Goal: Task Accomplishment & Management: Manage account settings

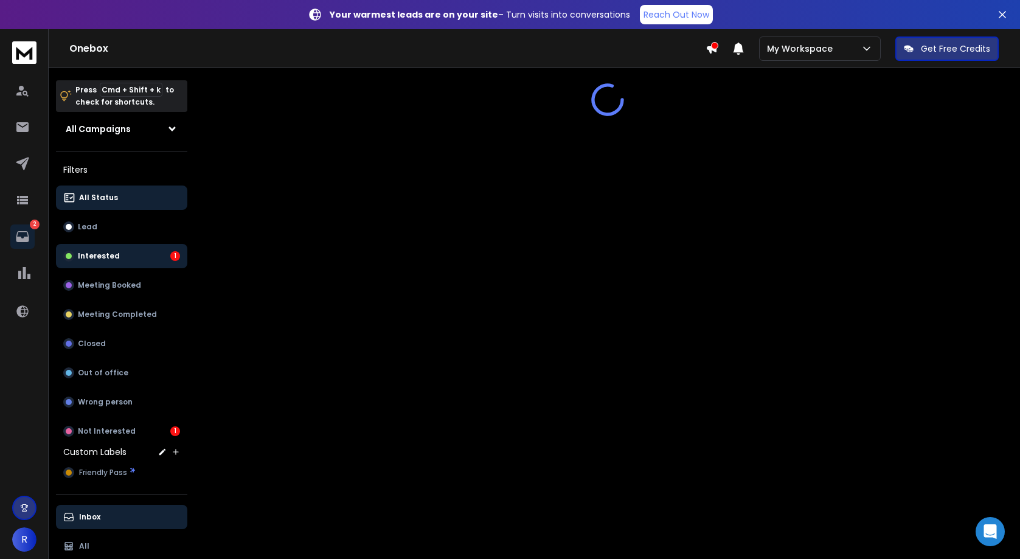
click at [145, 254] on button "Interested 1" at bounding box center [121, 256] width 131 height 24
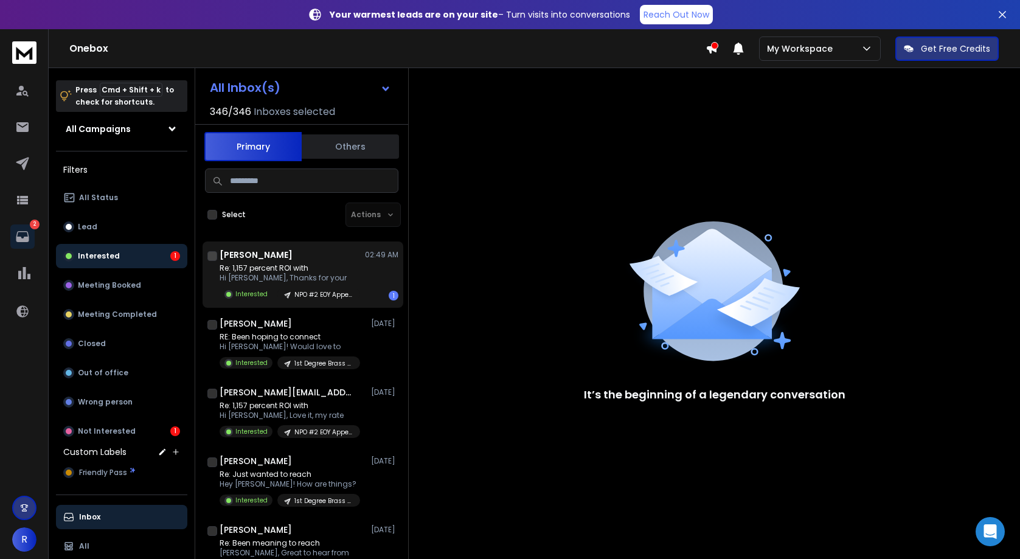
click at [293, 262] on div "Sonam Singh 02:49 AM Re: 1,157 percent ROI with Hi Rick, Thanks for your Intere…" at bounding box center [309, 275] width 179 height 52
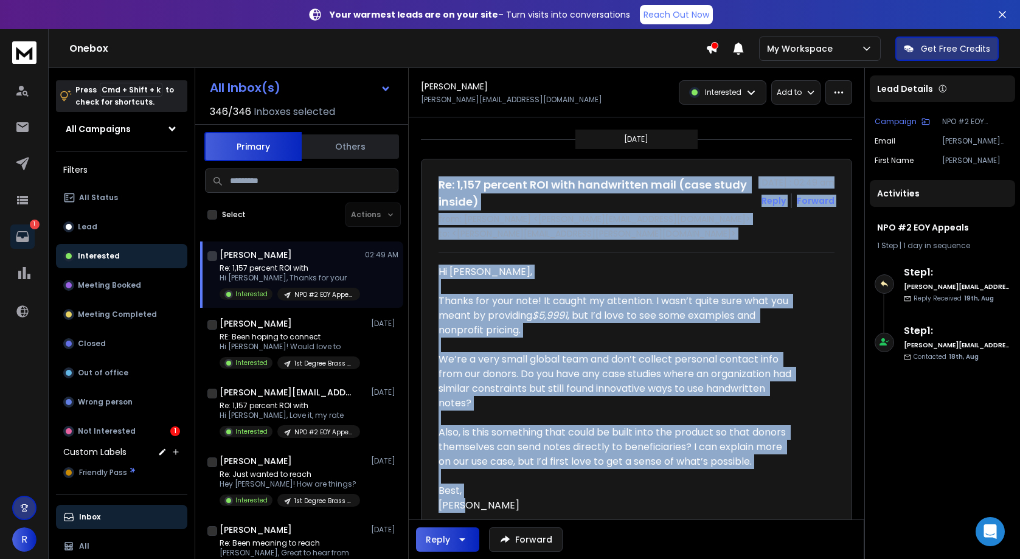
drag, startPoint x: 439, startPoint y: 183, endPoint x: 751, endPoint y: 502, distance: 445.7
copy div "Re: 1,157 percent ROI with handwritten mail (case study inside) 19 August 2025 …"
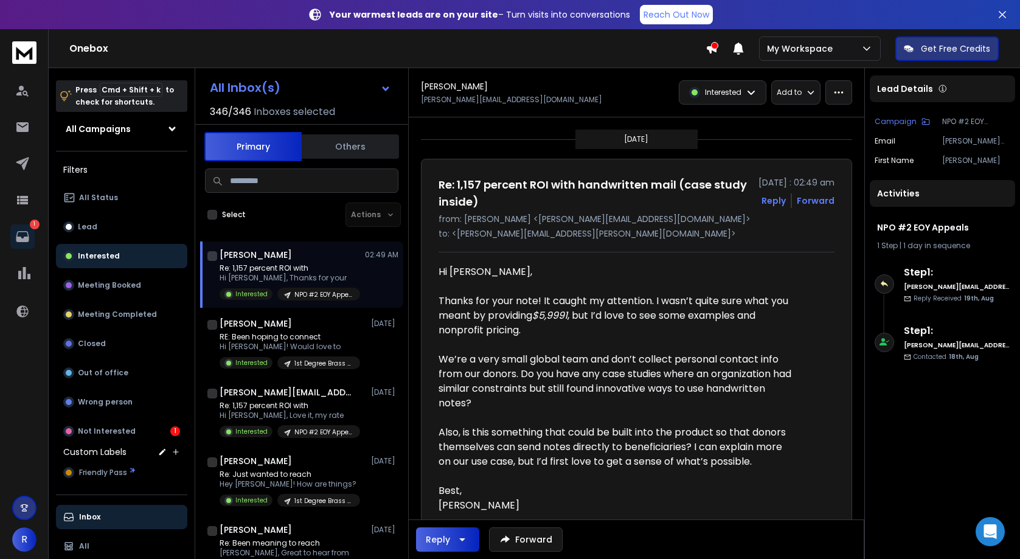
click at [299, 258] on div "Sonam Singh 02:49 AM" at bounding box center [309, 255] width 179 height 12
click at [129, 430] on p "Not Interested" at bounding box center [107, 431] width 58 height 10
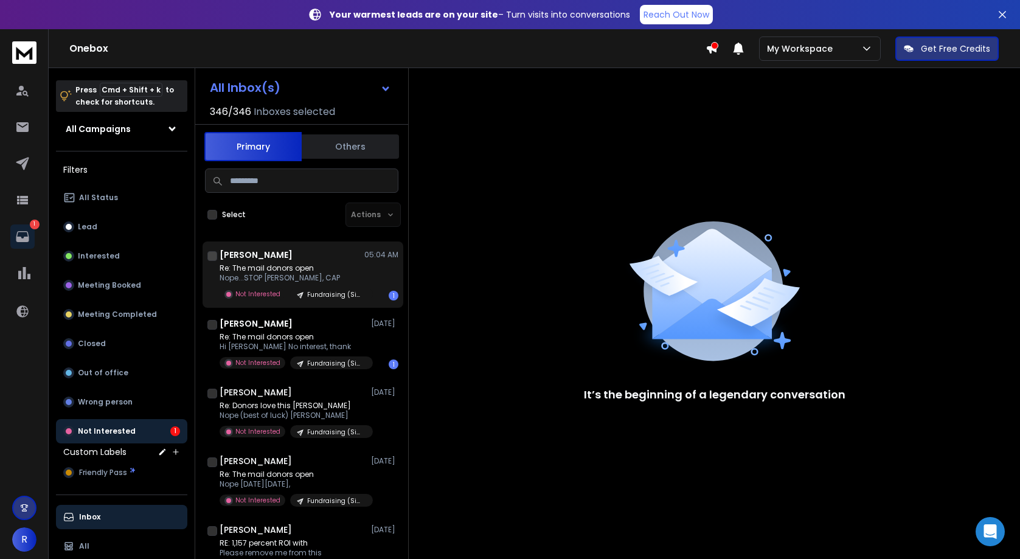
click at [304, 274] on p "Nope...STOP [PERSON_NAME], CAP" at bounding box center [293, 278] width 146 height 10
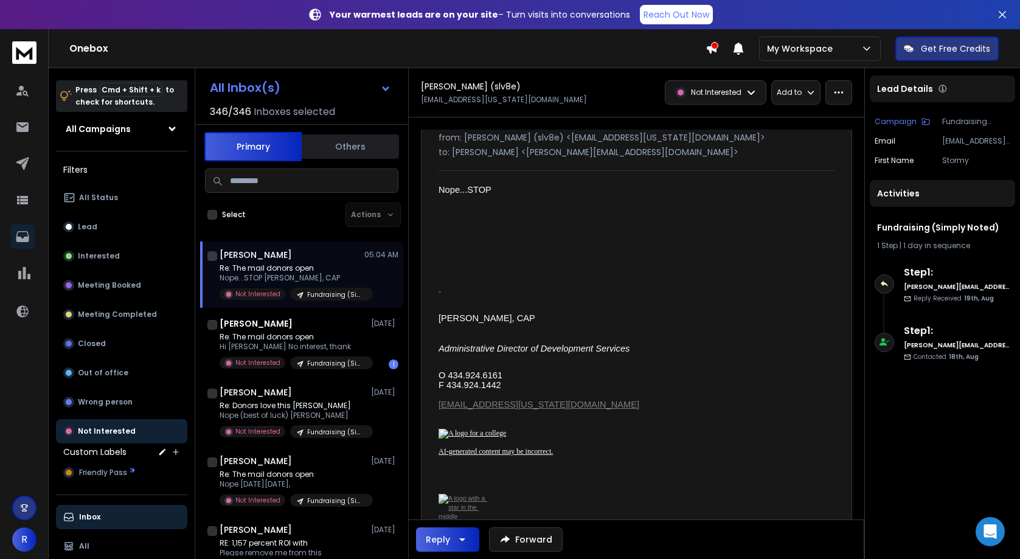
scroll to position [104, 0]
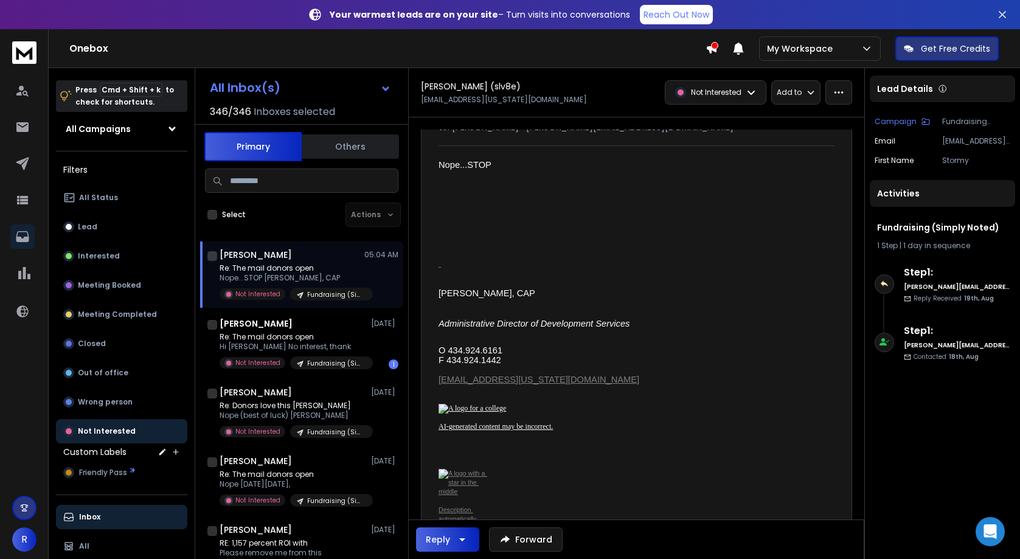
click at [280, 262] on div "Hopkins 05:04 AM Re: The mail donors open Nope...STOP Stormy V. Hopkins, CAP No…" at bounding box center [309, 275] width 179 height 52
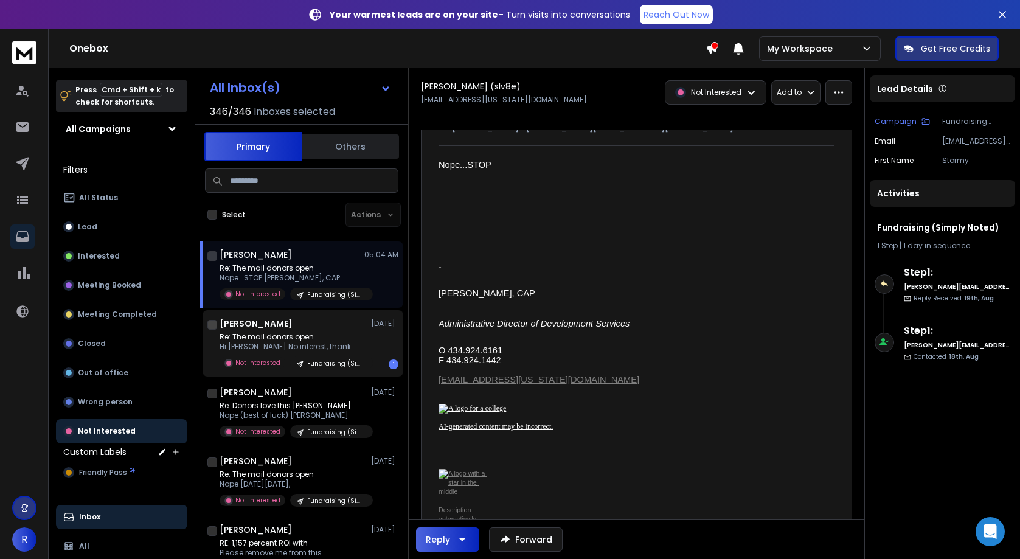
click at [286, 332] on div "Adrian Geming 18 Aug Re: The mail donors open Hi Rick No interest, thank Not In…" at bounding box center [309, 344] width 179 height 52
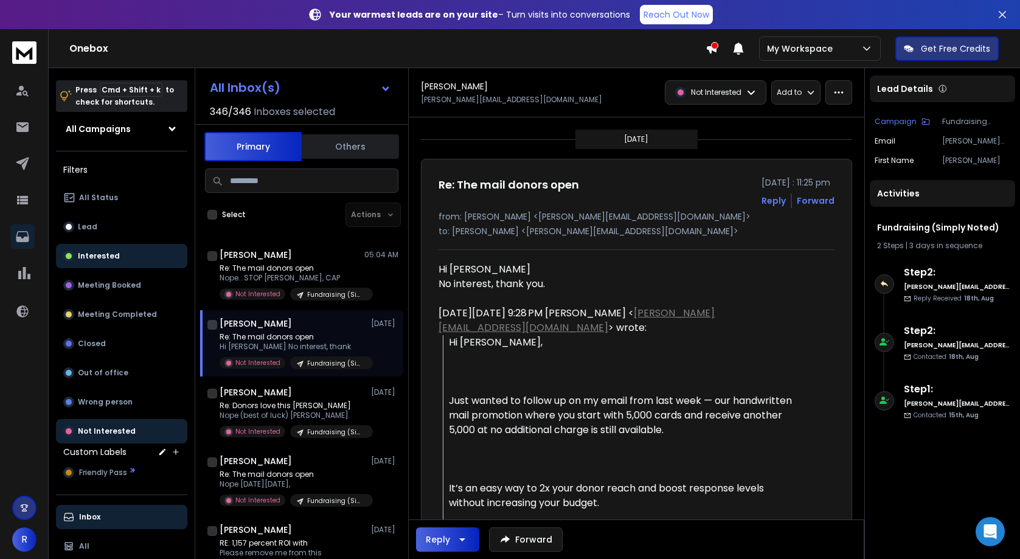
scroll to position [0, 0]
click at [100, 254] on p "Interested" at bounding box center [99, 256] width 42 height 10
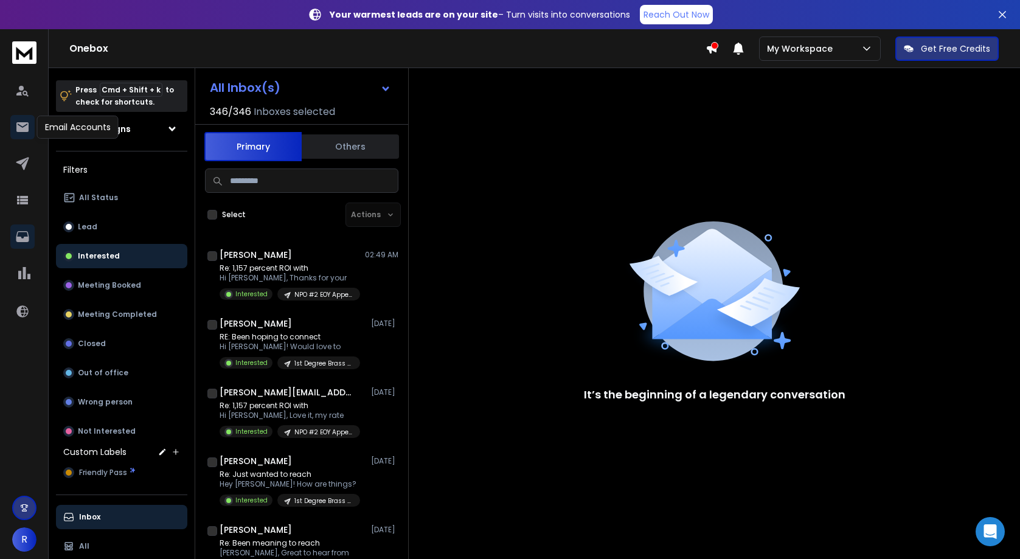
click at [24, 128] on icon at bounding box center [22, 127] width 12 height 10
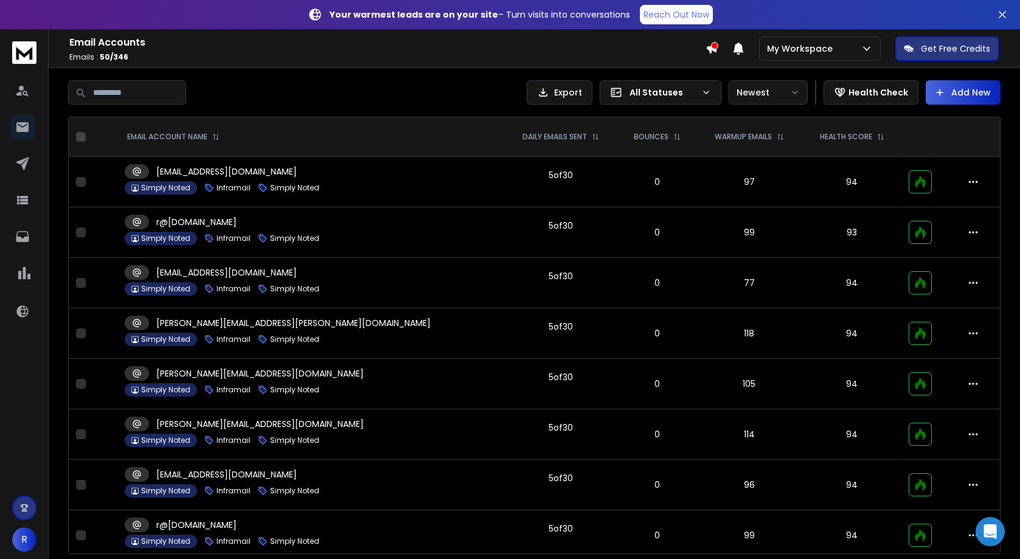
click at [156, 92] on input at bounding box center [127, 92] width 118 height 24
paste input "**********"
type input "**********"
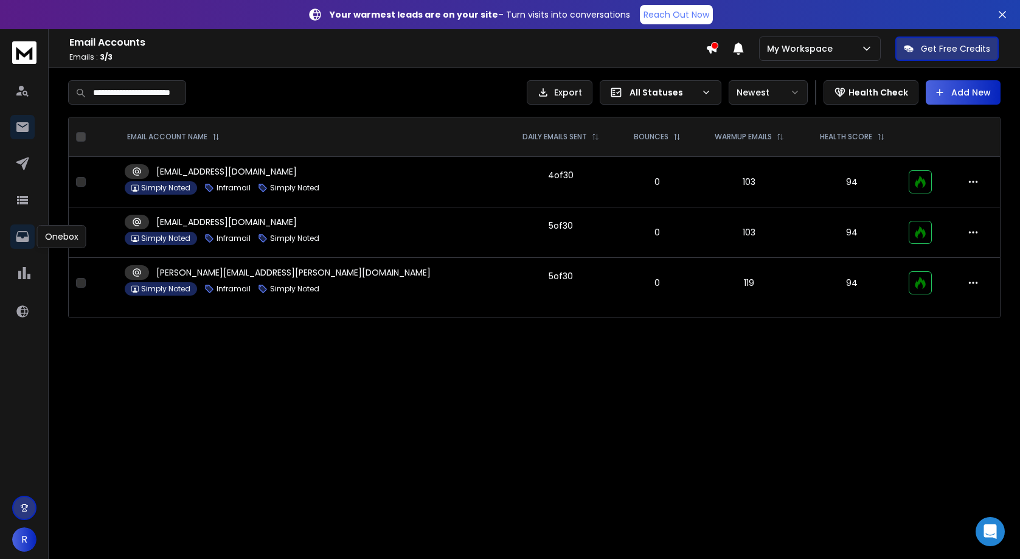
click at [27, 248] on link at bounding box center [22, 236] width 24 height 24
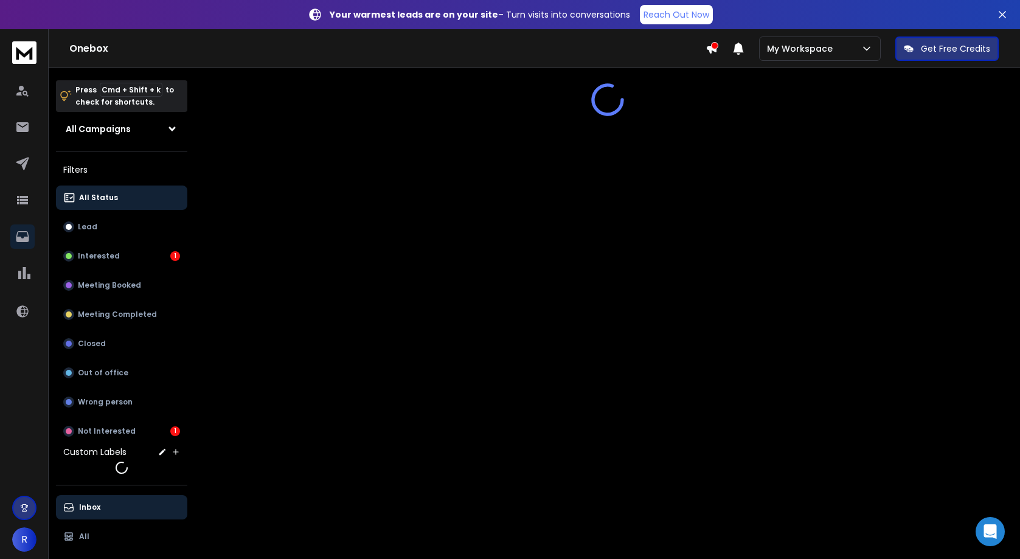
click at [25, 245] on link at bounding box center [22, 236] width 24 height 24
click at [120, 239] on div "All Status Lead Interested 1 Meeting Booked Meeting Completed Closed Out of off…" at bounding box center [121, 315] width 131 height 258
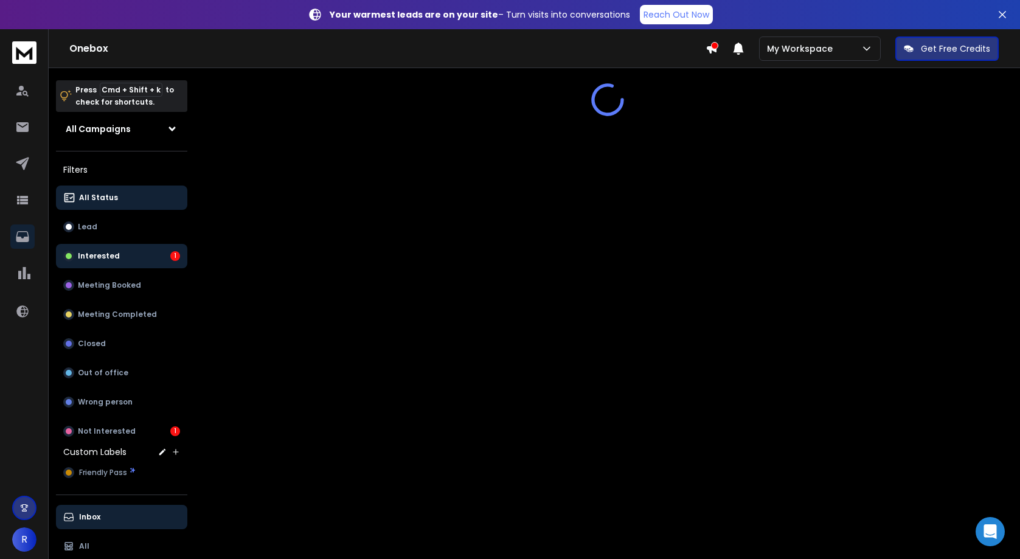
click at [120, 256] on button "Interested 1" at bounding box center [121, 256] width 131 height 24
click at [127, 259] on button "Interested 1" at bounding box center [121, 256] width 131 height 24
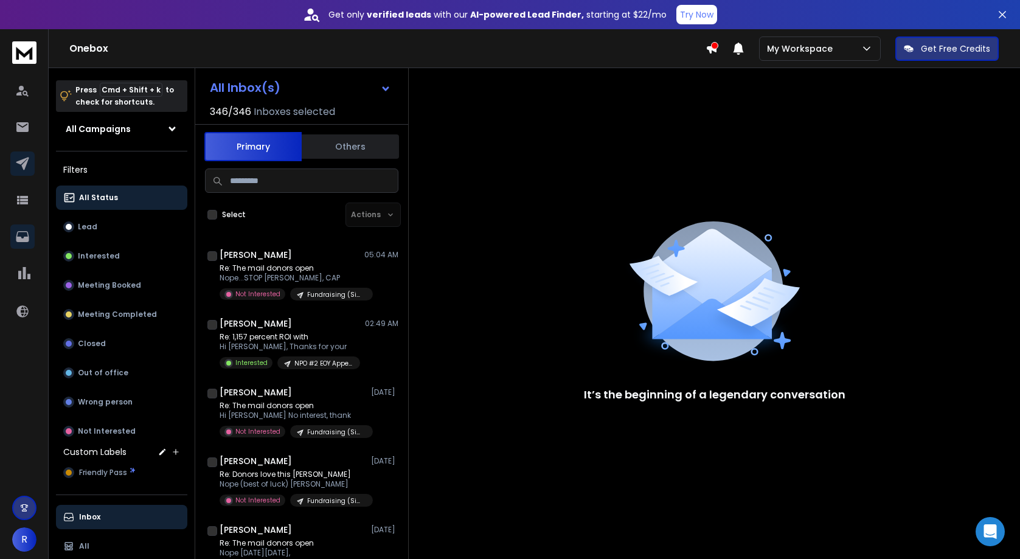
click at [33, 167] on link at bounding box center [22, 163] width 24 height 24
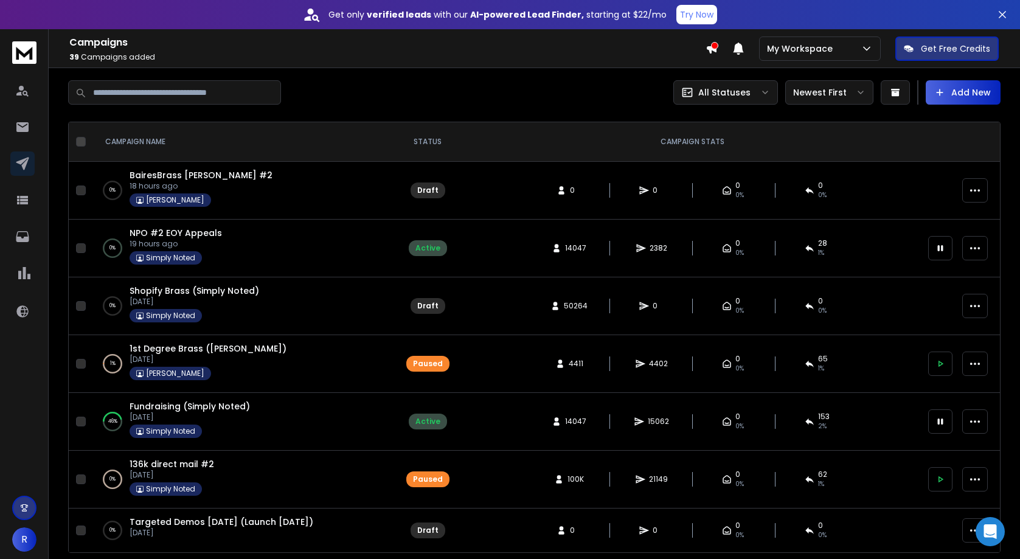
click at [239, 194] on div "0 % BairesBrass Rick #2 18 hours ago Baires" at bounding box center [241, 190] width 276 height 43
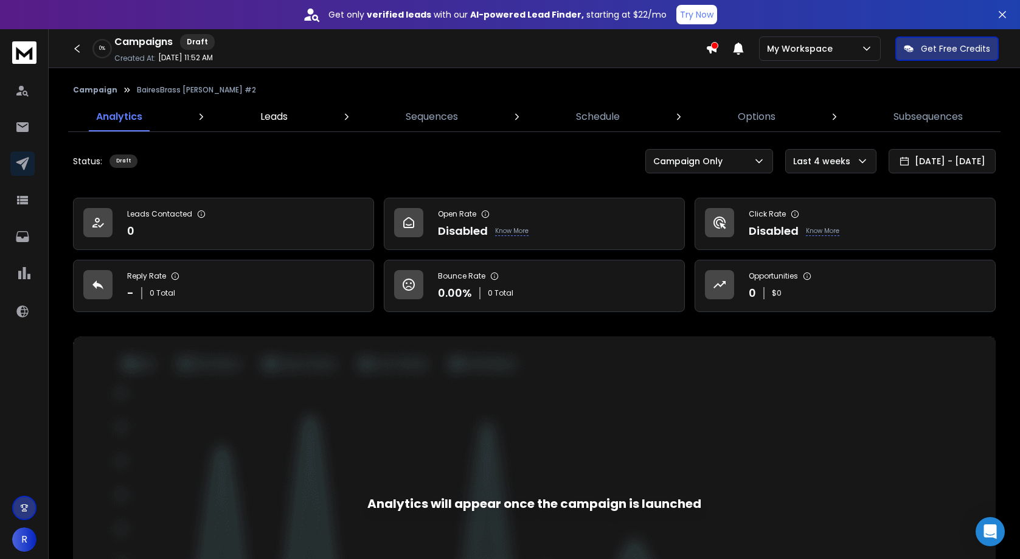
click at [276, 113] on p "Leads" at bounding box center [273, 116] width 27 height 15
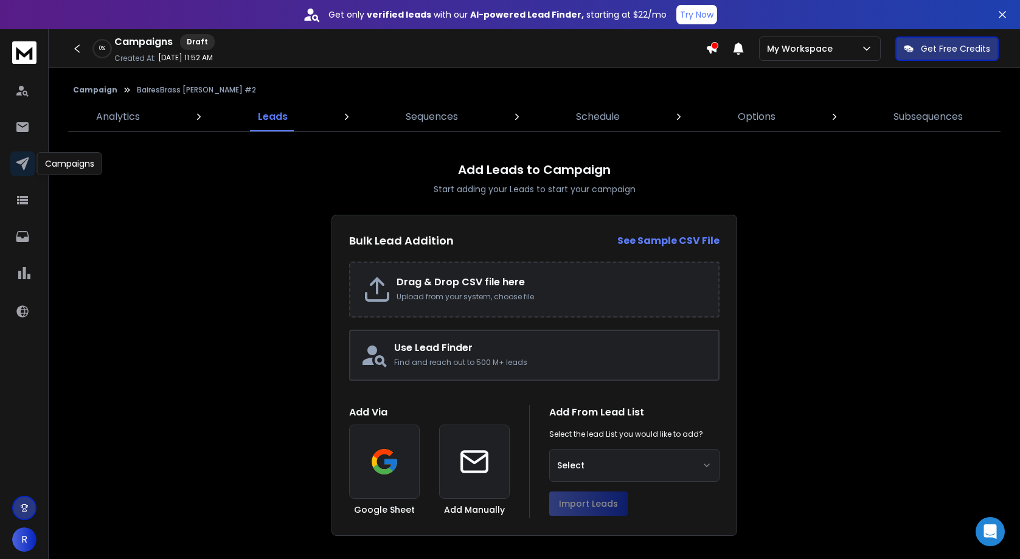
click at [21, 164] on icon at bounding box center [22, 163] width 13 height 13
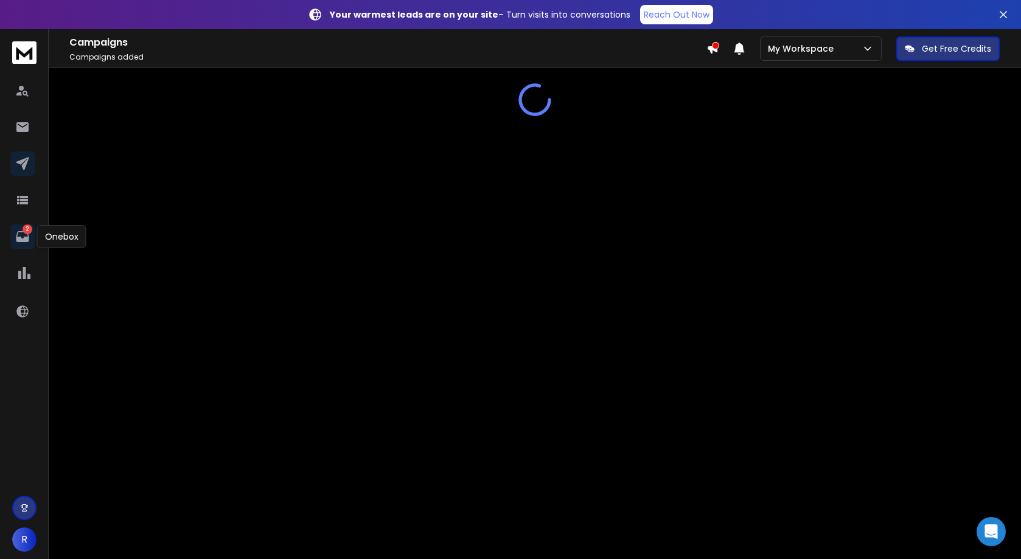
click at [29, 232] on p "2" at bounding box center [28, 229] width 10 height 10
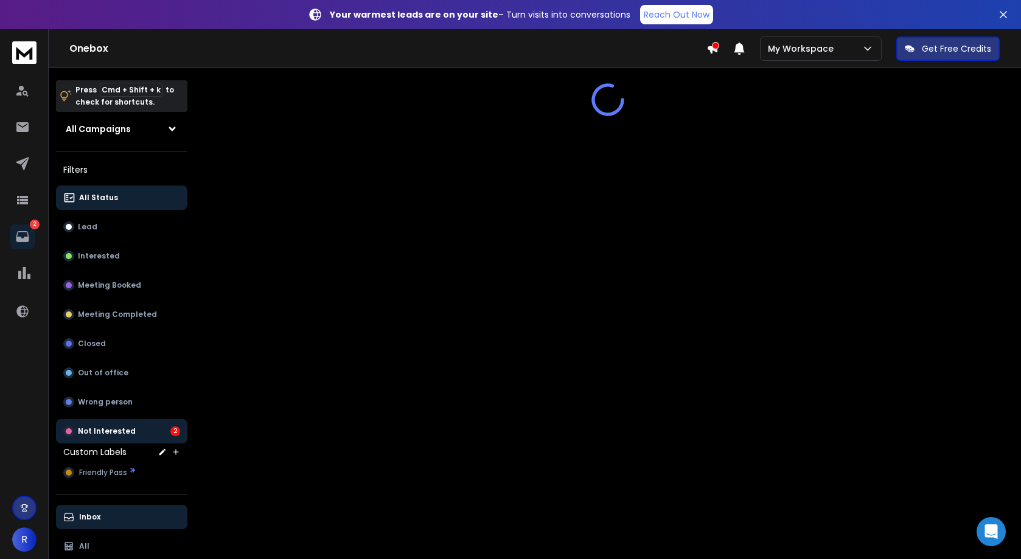
click at [147, 436] on button "Not Interested 2" at bounding box center [121, 431] width 131 height 24
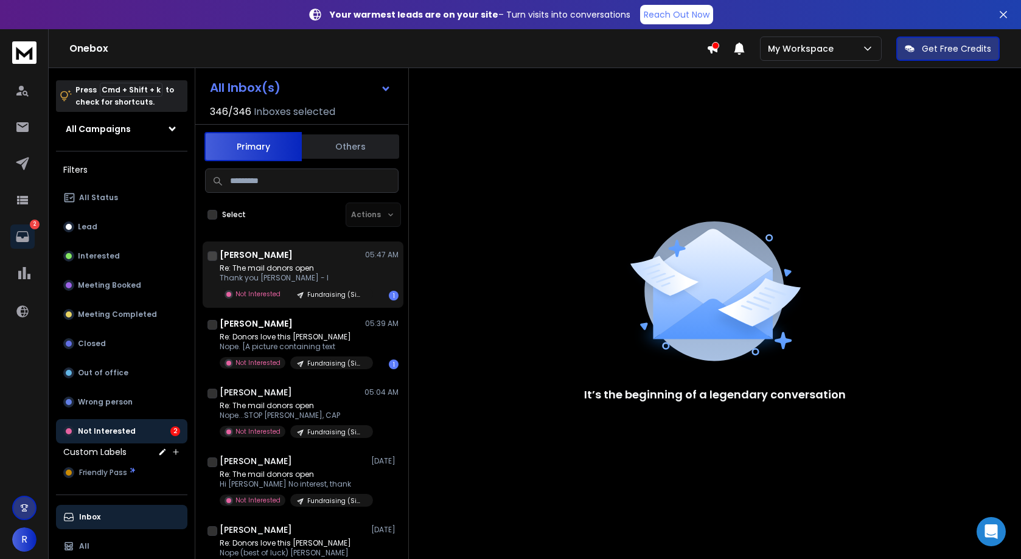
click at [280, 259] on h1 "[PERSON_NAME]" at bounding box center [256, 255] width 73 height 12
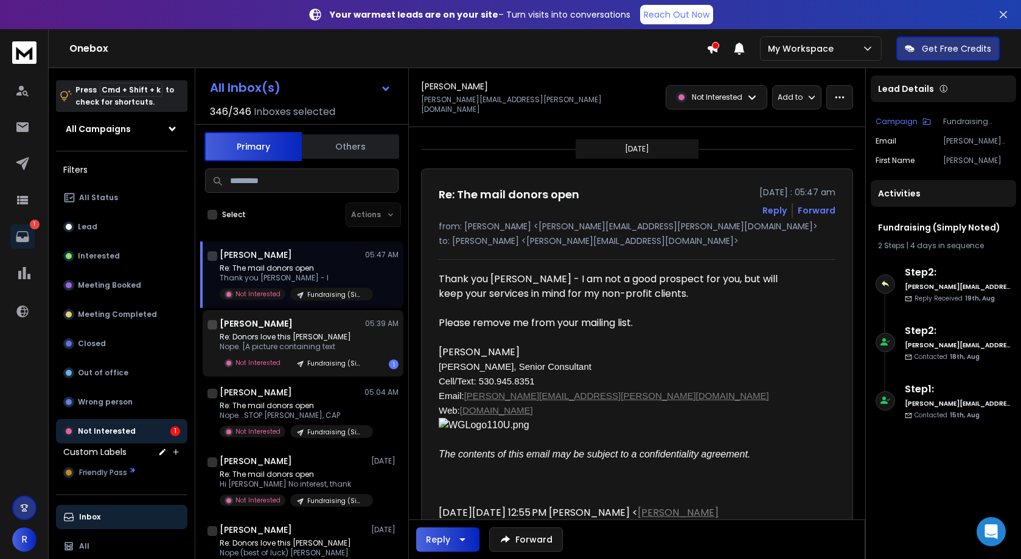
click at [271, 336] on p "Re: Donors love this [PERSON_NAME]" at bounding box center [293, 337] width 146 height 10
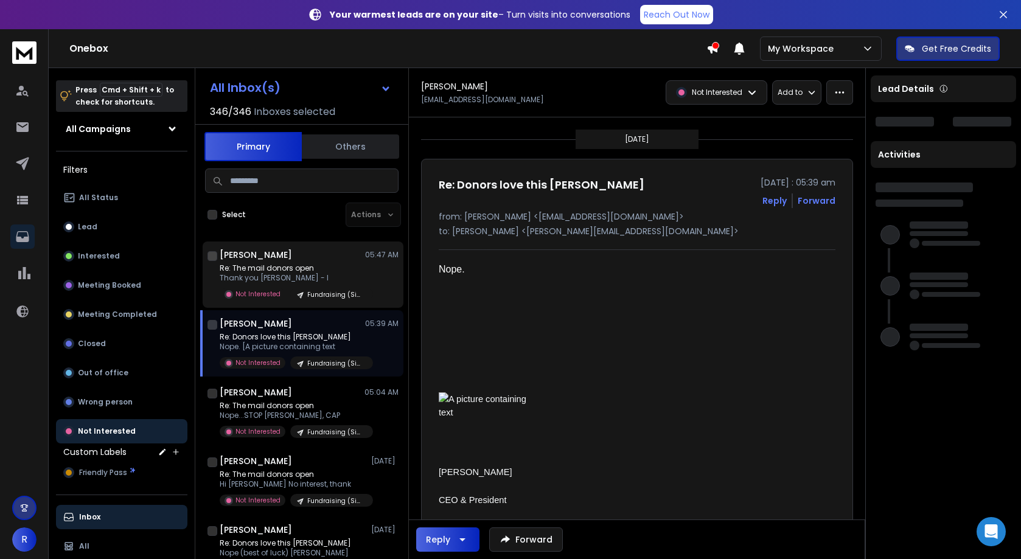
click at [279, 271] on p "Re: The mail donors open" at bounding box center [293, 268] width 146 height 10
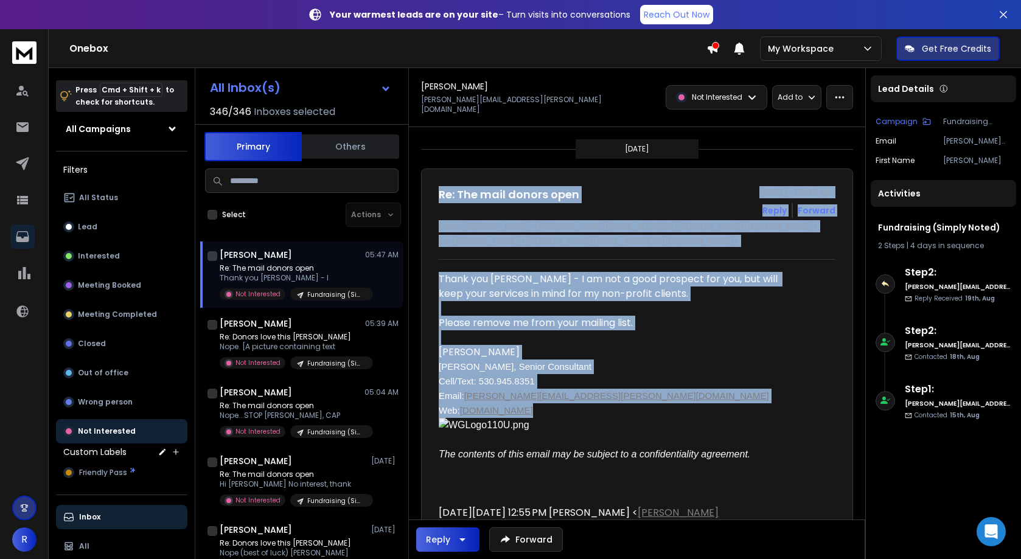
drag, startPoint x: 438, startPoint y: 181, endPoint x: 586, endPoint y: 417, distance: 278.5
copy div "Re: The mail donors open 19 August 2025 : 05:47 am Reply Forward from: GORDON F…"
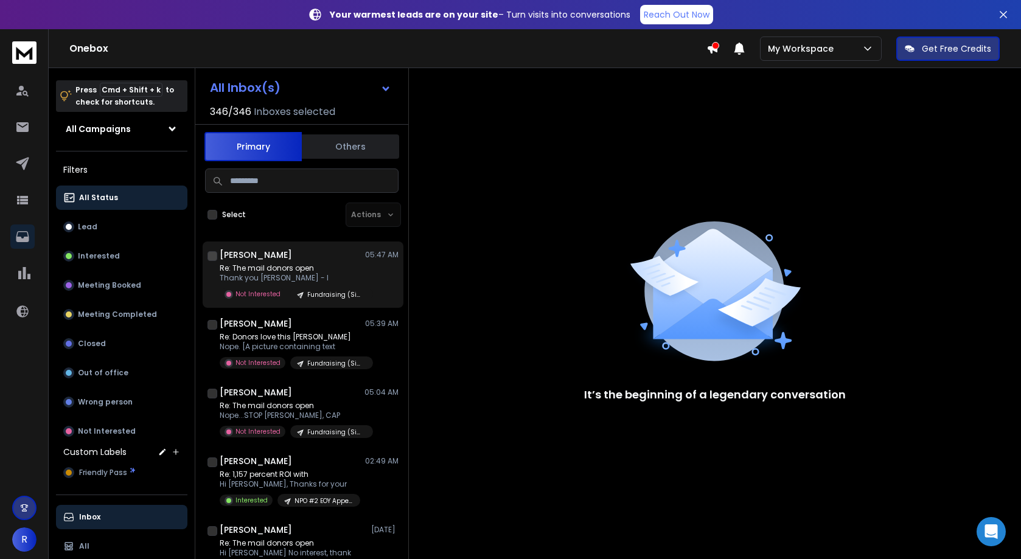
click at [274, 260] on h1 "GORDON FLINN" at bounding box center [256, 255] width 72 height 12
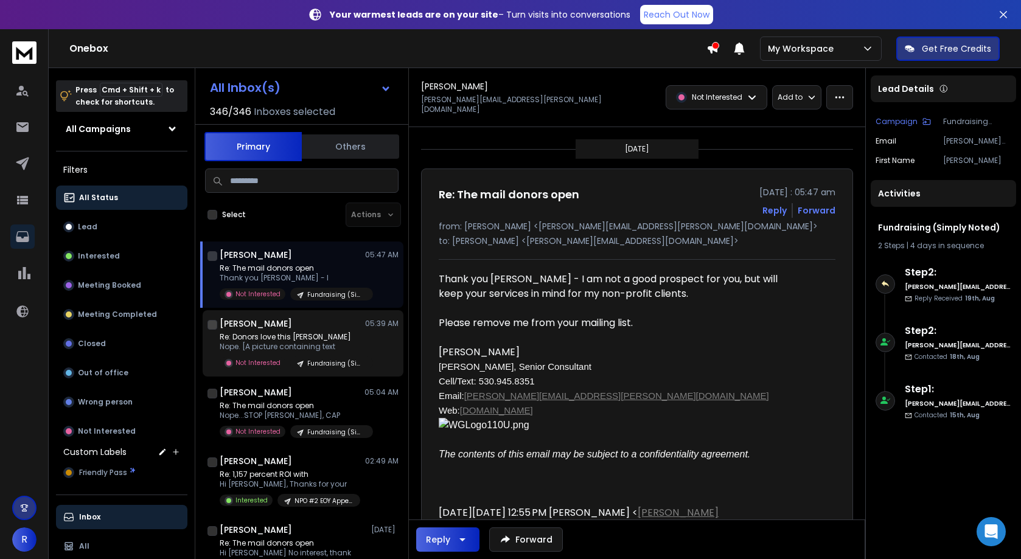
click at [306, 333] on p "Re: Donors love this Kevin" at bounding box center [293, 337] width 146 height 10
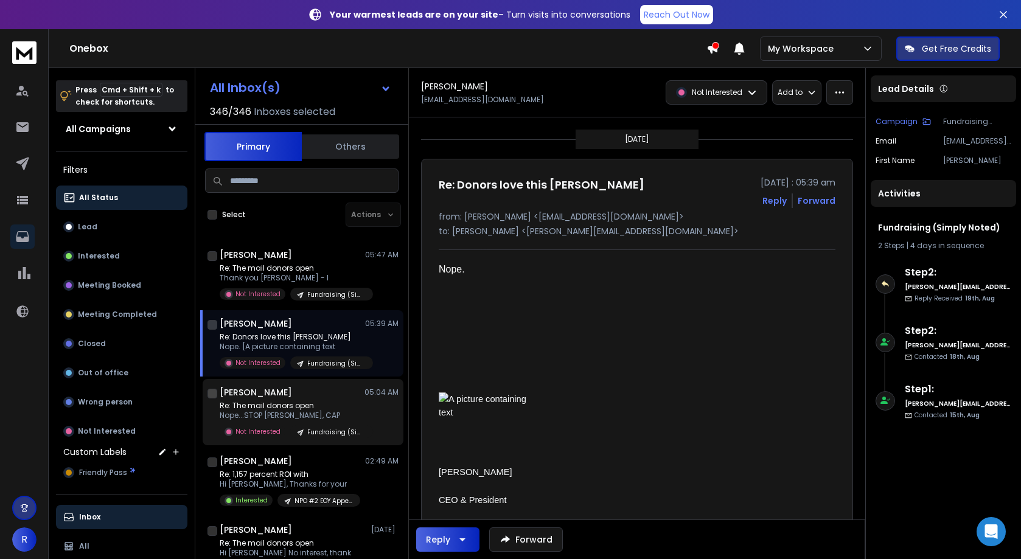
click at [297, 389] on div "Hopkins 05:04 AM" at bounding box center [309, 392] width 179 height 12
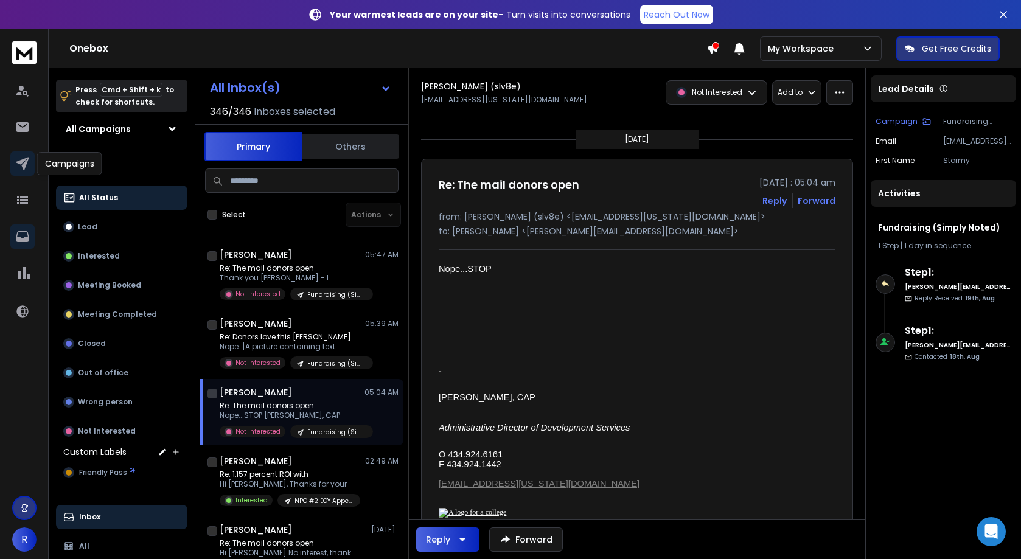
click at [27, 165] on icon at bounding box center [22, 163] width 15 height 15
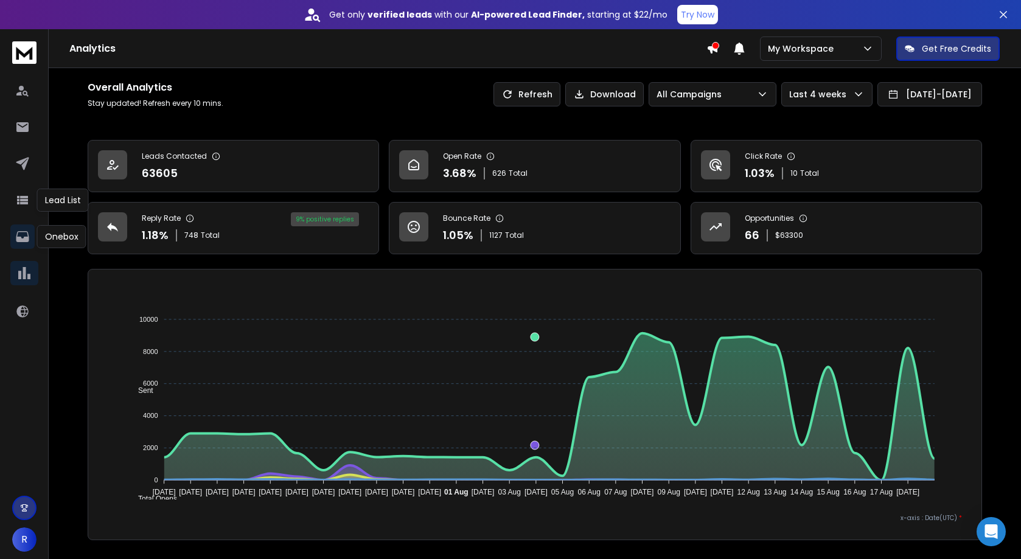
click at [24, 233] on icon at bounding box center [22, 236] width 15 height 15
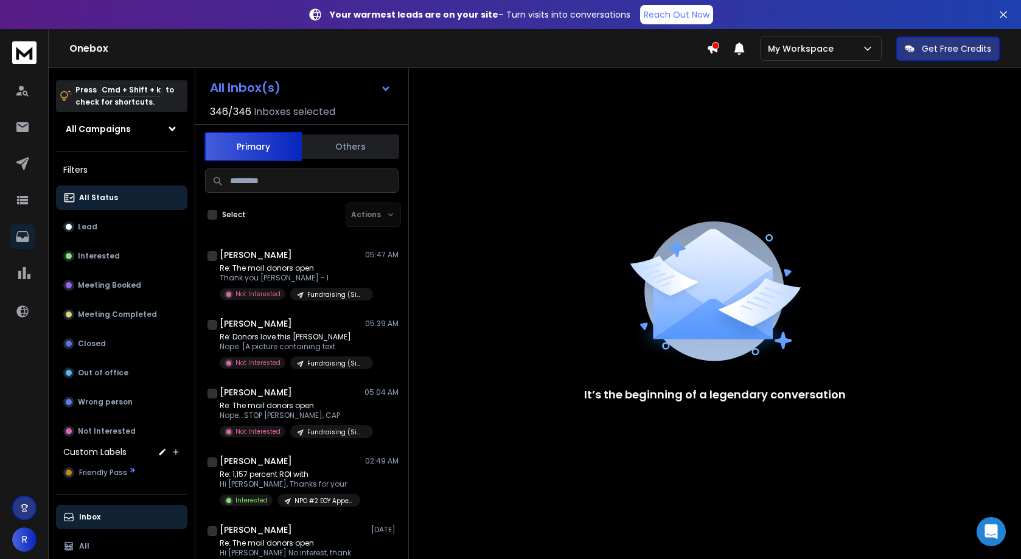
click at [117, 201] on button "All Status" at bounding box center [121, 198] width 131 height 24
